Goal: Task Accomplishment & Management: Use online tool/utility

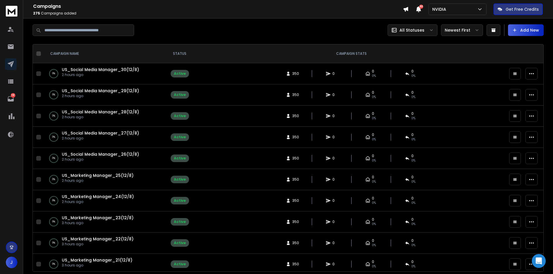
click at [189, 28] on div at bounding box center [161, 30] width 256 height 12
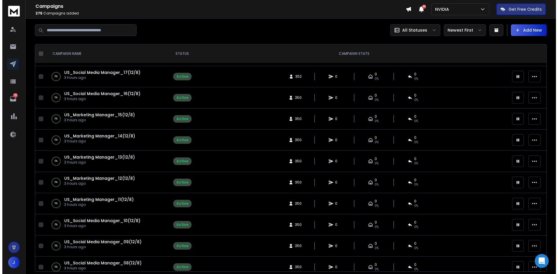
scroll to position [110, 0]
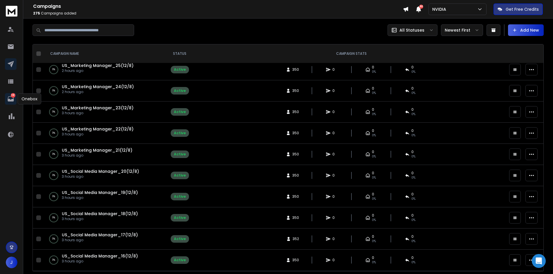
click at [8, 98] on icon at bounding box center [11, 98] width 6 height 5
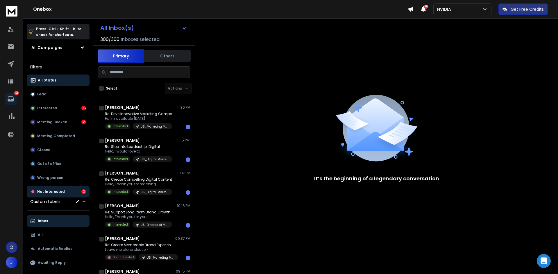
click at [60, 189] on button "Not Interested 2" at bounding box center [58, 192] width 63 height 12
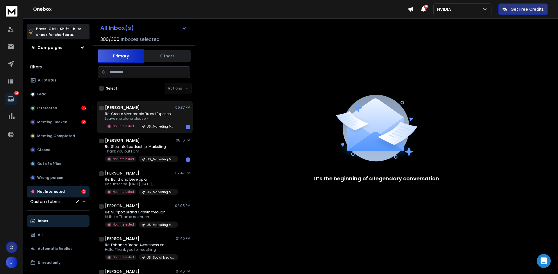
click at [167, 125] on p "US_Marketing Manager_19(10/8)" at bounding box center [161, 127] width 28 height 4
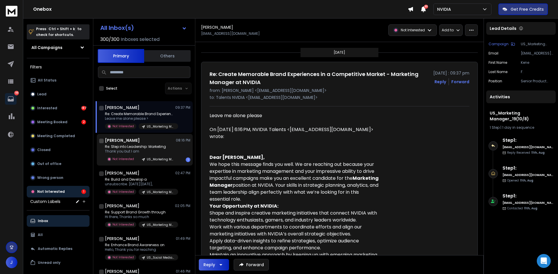
click at [166, 147] on p "Re: Step into Leadership: Marketing" at bounding box center [140, 147] width 70 height 5
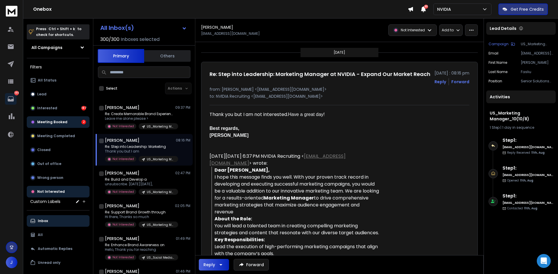
click at [63, 118] on button "Meeting Booked 2" at bounding box center [58, 122] width 63 height 12
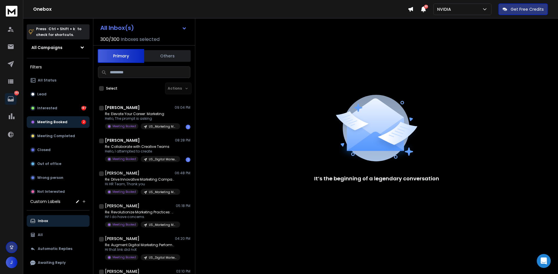
click at [260, 133] on div "It’s the beginning of a legendary conversation" at bounding box center [376, 135] width 362 height 233
